Goal: Task Accomplishment & Management: Manage account settings

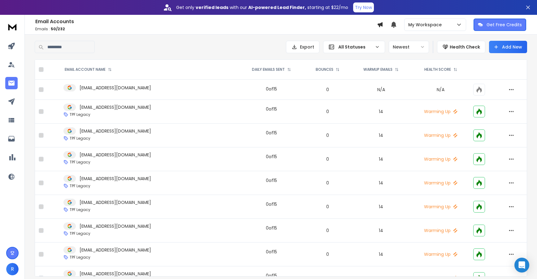
click at [505, 46] on button "Add New" at bounding box center [508, 47] width 38 height 12
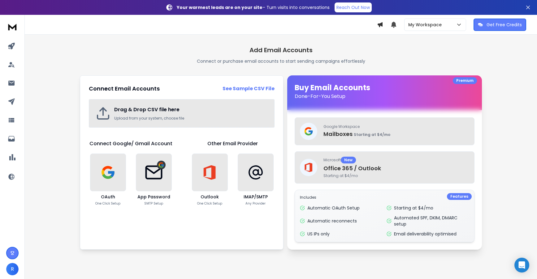
click at [106, 172] on icon at bounding box center [107, 172] width 15 height 19
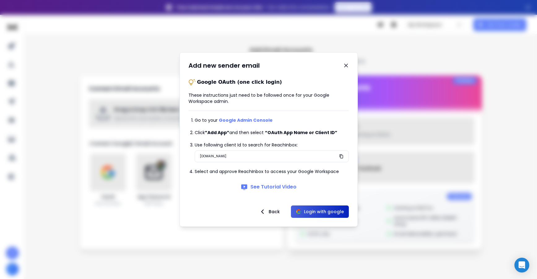
click at [330, 212] on button "Login with google" at bounding box center [320, 212] width 58 height 12
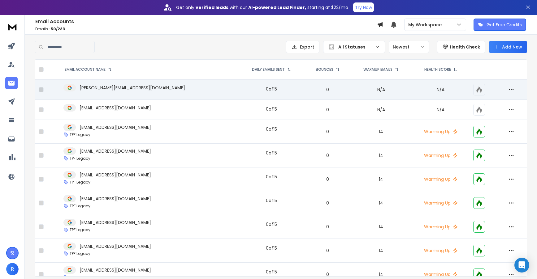
click at [477, 90] on icon at bounding box center [479, 90] width 5 height 6
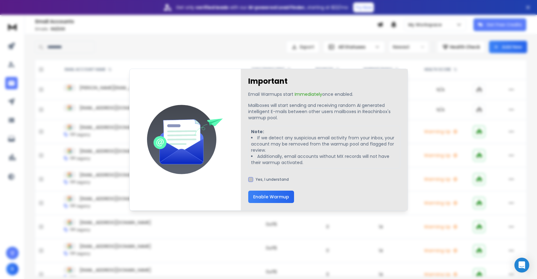
click at [251, 180] on button "Yes, I understand" at bounding box center [250, 179] width 5 height 5
click at [262, 191] on button "Enable Warmup" at bounding box center [271, 197] width 46 height 12
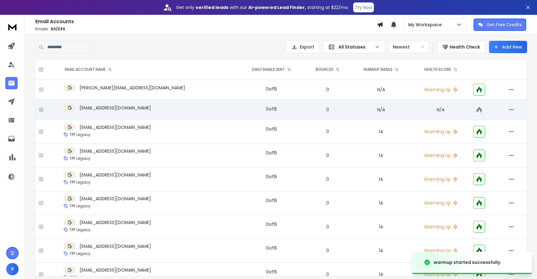
click at [477, 107] on icon at bounding box center [479, 110] width 5 height 6
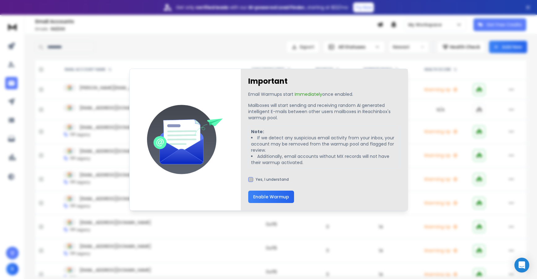
drag, startPoint x: 249, startPoint y: 177, endPoint x: 262, endPoint y: 185, distance: 14.9
click at [249, 177] on button "Yes, I understand" at bounding box center [250, 179] width 5 height 5
click at [268, 191] on button "Enable Warmup" at bounding box center [271, 197] width 46 height 12
